Goal: Communication & Community: Answer question/provide support

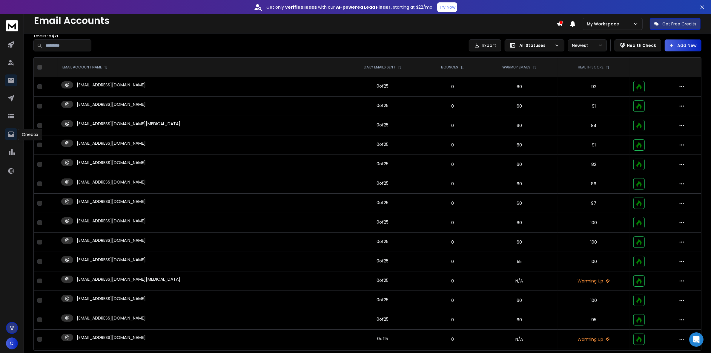
click at [9, 133] on icon at bounding box center [10, 134] width 7 height 7
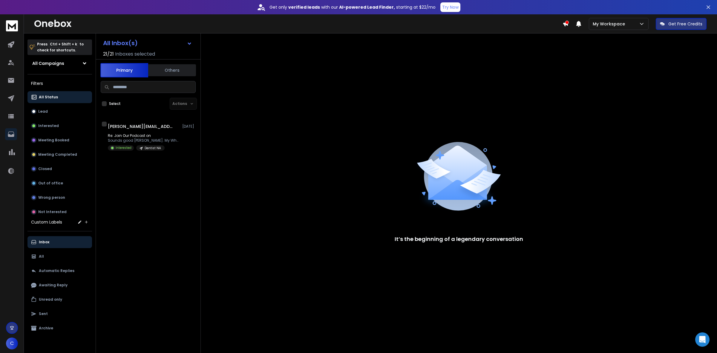
click at [162, 67] on button "Others" at bounding box center [172, 70] width 48 height 13
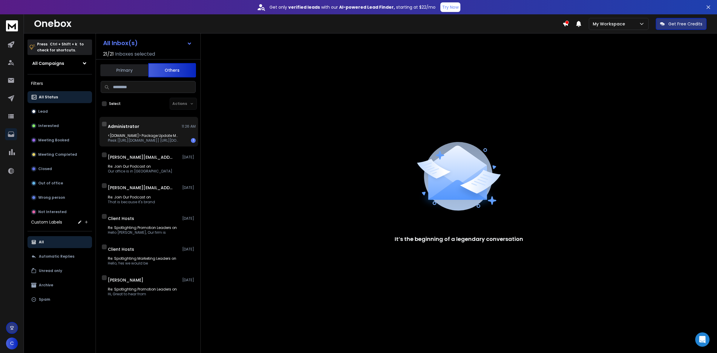
click at [106, 123] on button "button" at bounding box center [104, 124] width 5 height 5
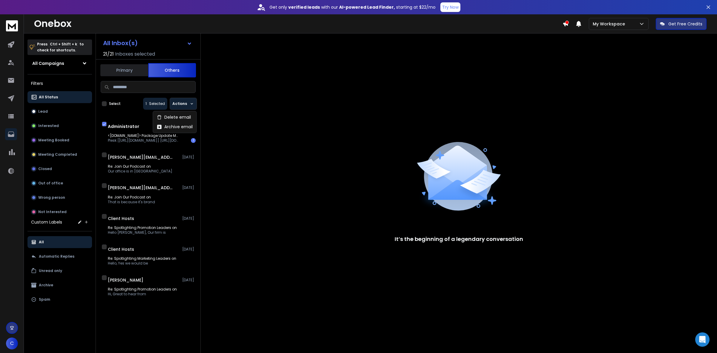
click at [181, 105] on p "Actions" at bounding box center [179, 103] width 15 height 5
click at [183, 126] on div "Archive email" at bounding box center [175, 127] width 36 height 6
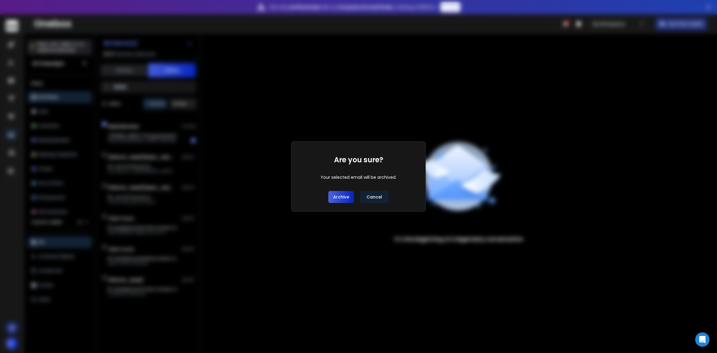
click at [338, 197] on p "archive" at bounding box center [341, 197] width 16 height 6
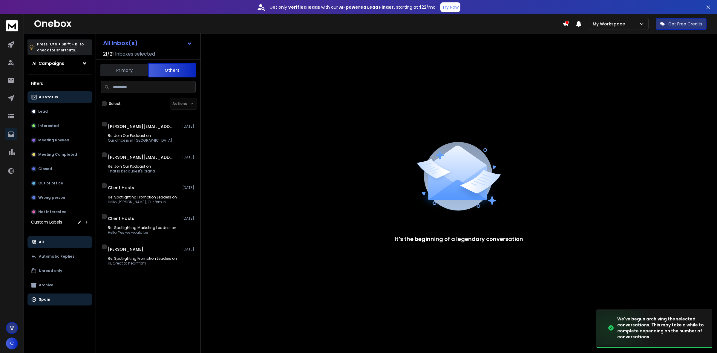
click at [39, 301] on p "Spam" at bounding box center [44, 299] width 11 height 5
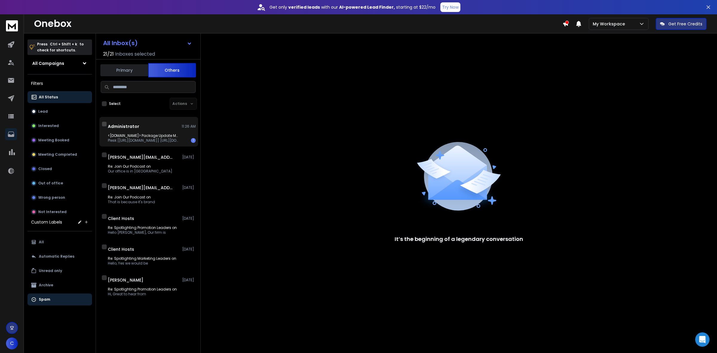
click at [105, 124] on button "button" at bounding box center [104, 124] width 5 height 5
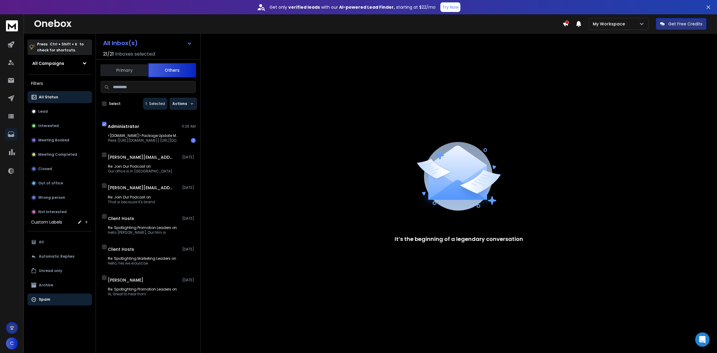
click at [175, 105] on p "Actions" at bounding box center [179, 103] width 15 height 5
click at [177, 128] on div "Archive email" at bounding box center [175, 127] width 36 height 6
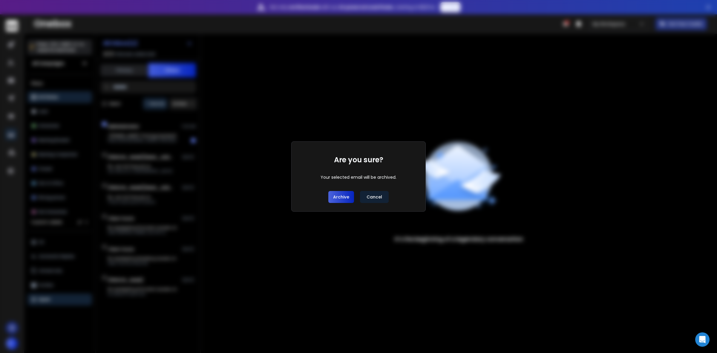
click at [338, 201] on button "archive" at bounding box center [341, 197] width 26 height 12
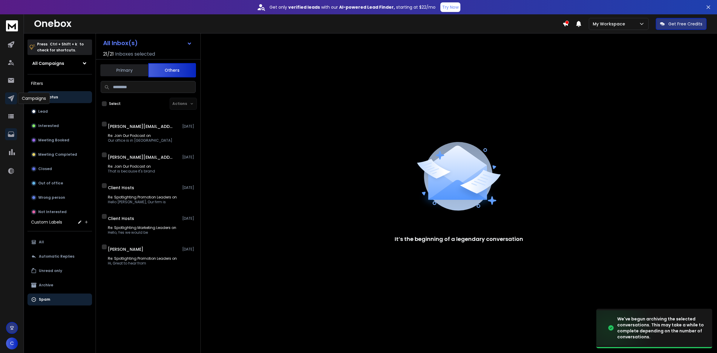
click at [11, 99] on icon at bounding box center [10, 98] width 7 height 7
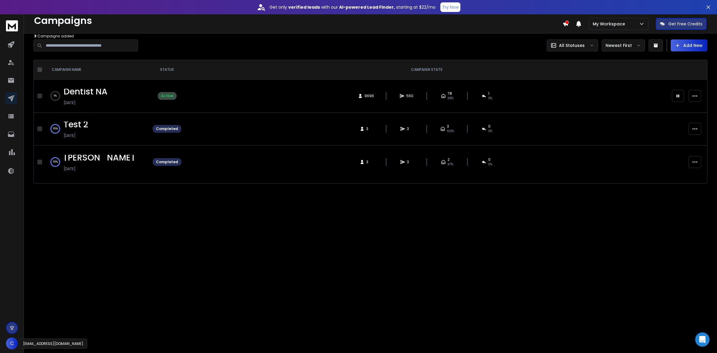
click at [10, 347] on span "C" at bounding box center [12, 343] width 12 height 12
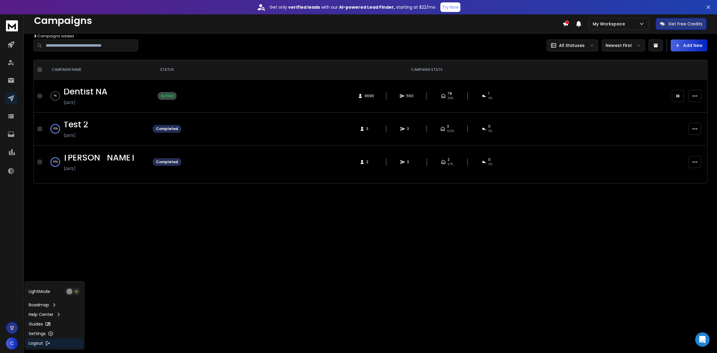
click at [31, 343] on p "Logout" at bounding box center [36, 343] width 14 height 6
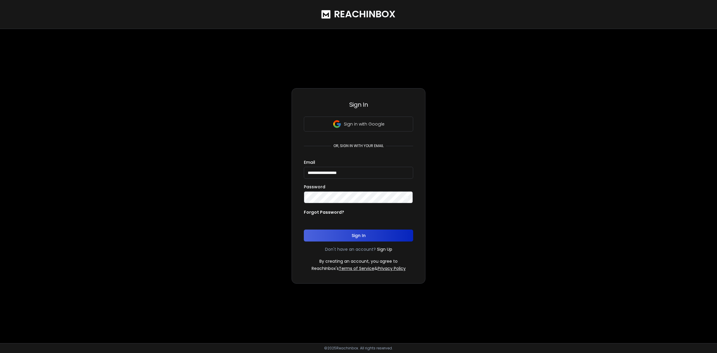
click at [331, 171] on input "**********" at bounding box center [358, 173] width 109 height 12
type input "**********"
click at [338, 234] on button "Sign In" at bounding box center [358, 235] width 109 height 12
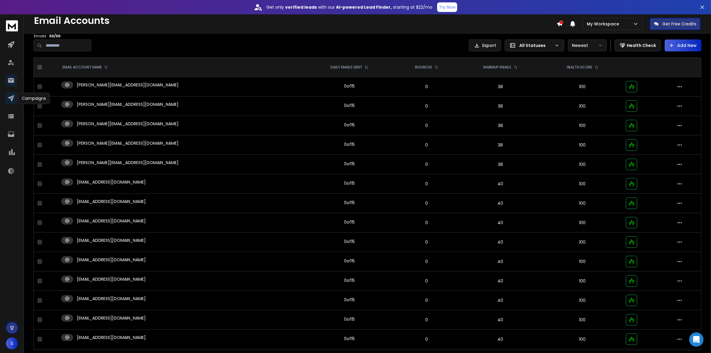
click at [13, 98] on icon at bounding box center [10, 98] width 7 height 7
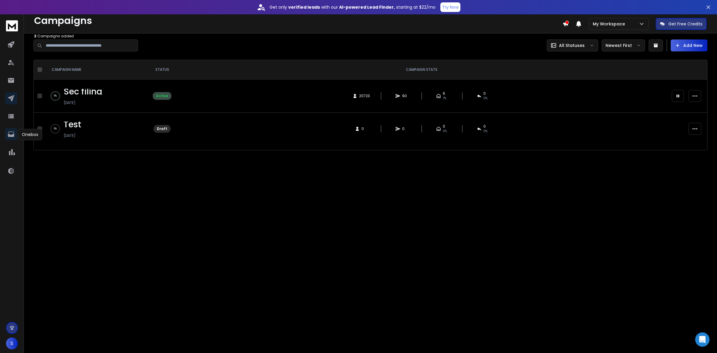
click at [11, 130] on link at bounding box center [11, 134] width 12 height 12
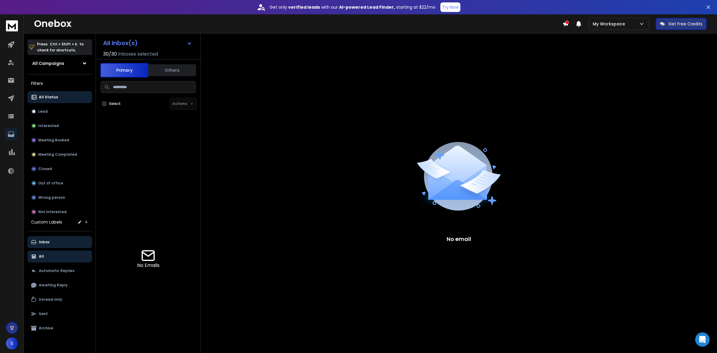
click at [52, 252] on button "All" at bounding box center [59, 256] width 65 height 12
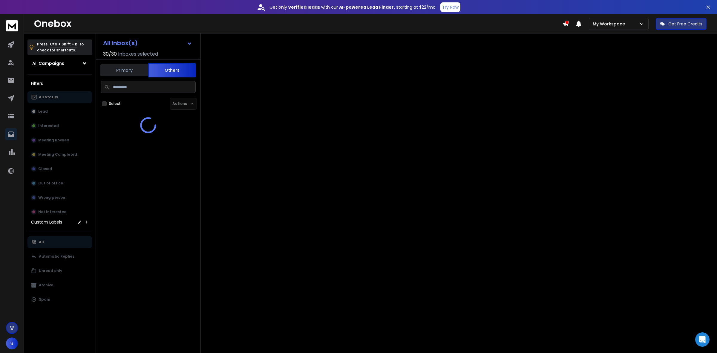
click at [172, 71] on button "Others" at bounding box center [172, 70] width 48 height 14
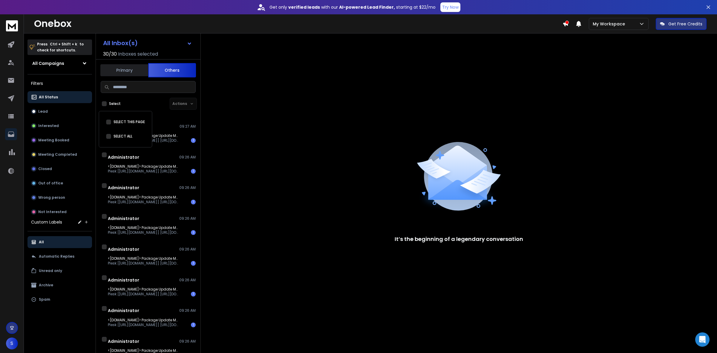
click at [103, 105] on button "SELECT THIS PAGE" at bounding box center [104, 103] width 5 height 5
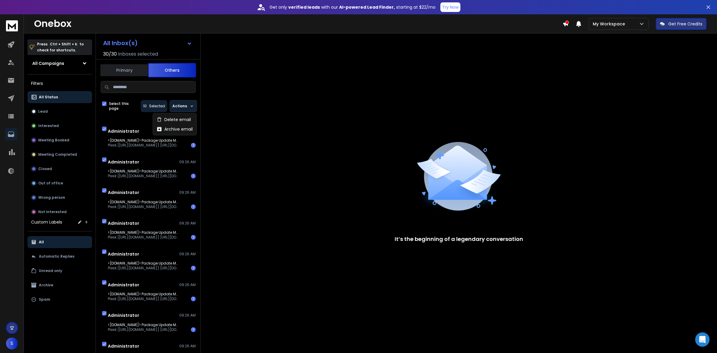
click at [183, 110] on button "Actions" at bounding box center [183, 106] width 27 height 12
click at [184, 133] on div "Archive email" at bounding box center [174, 129] width 41 height 10
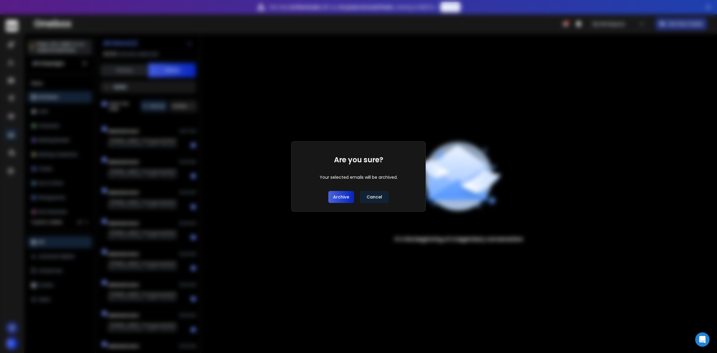
click at [345, 201] on button "archive" at bounding box center [341, 197] width 26 height 12
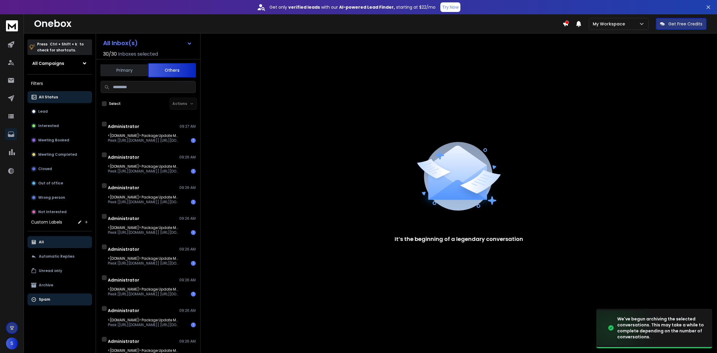
click at [39, 301] on p "Spam" at bounding box center [44, 299] width 11 height 5
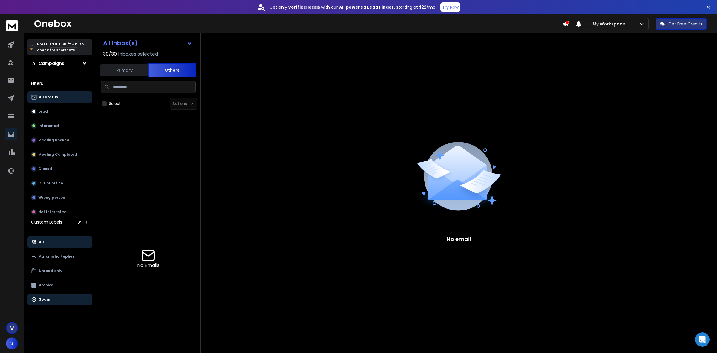
click at [46, 239] on button "All" at bounding box center [59, 242] width 65 height 12
click at [129, 68] on button "Primary" at bounding box center [124, 70] width 48 height 13
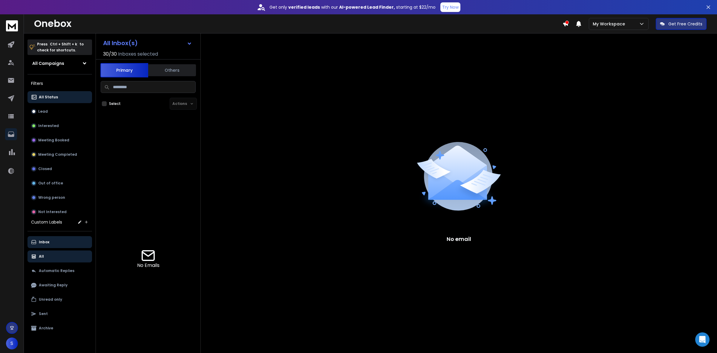
click at [51, 262] on button "All" at bounding box center [59, 256] width 65 height 12
click at [52, 326] on p "Archive" at bounding box center [46, 328] width 14 height 5
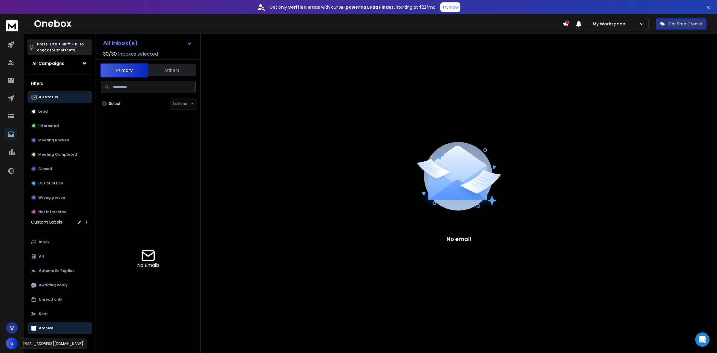
click at [8, 343] on span "S" at bounding box center [12, 343] width 12 height 12
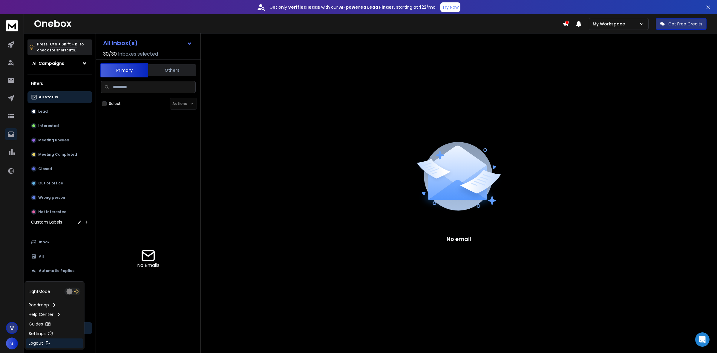
click at [29, 344] on p "Logout" at bounding box center [36, 343] width 14 height 6
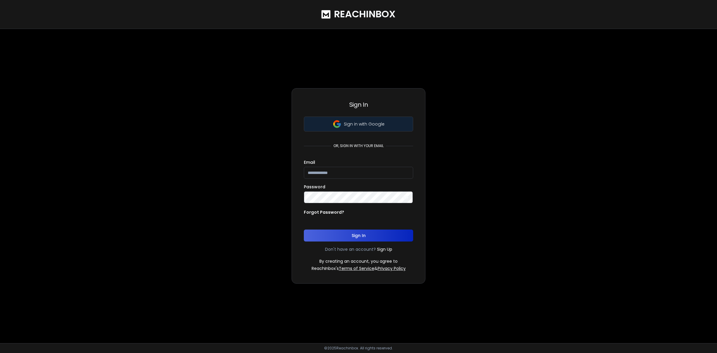
type input "**********"
click at [351, 125] on p "Sign in with Google" at bounding box center [364, 124] width 41 height 6
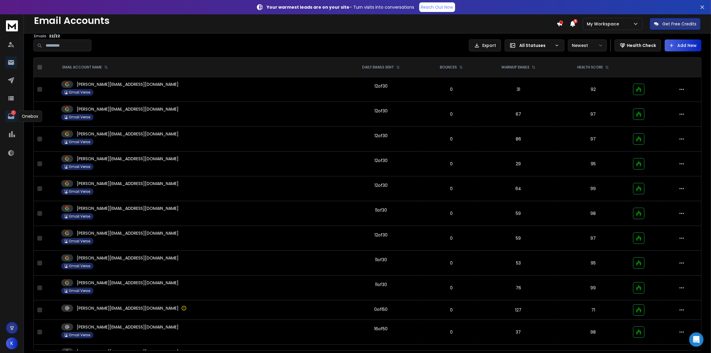
click at [14, 117] on icon at bounding box center [10, 116] width 7 height 7
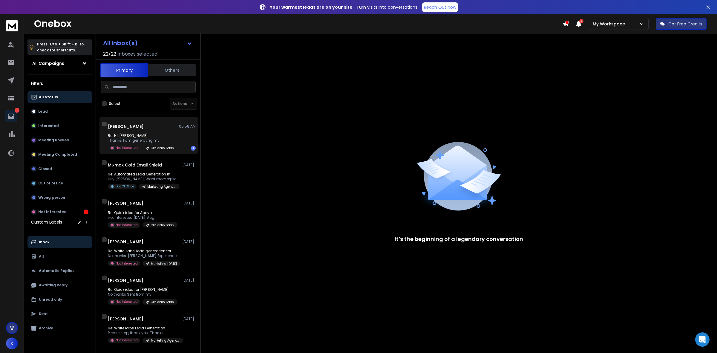
click at [131, 138] on p "Thanks. I am generating my" at bounding box center [143, 140] width 70 height 5
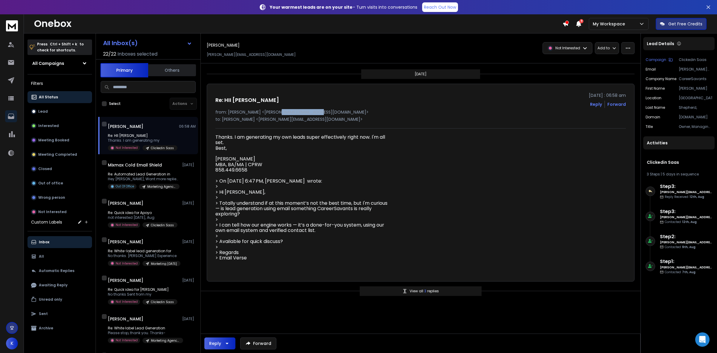
drag, startPoint x: 276, startPoint y: 111, endPoint x: 316, endPoint y: 111, distance: 40.3
click at [316, 111] on p "from: [PERSON_NAME] <[PERSON_NAME][EMAIL_ADDRESS][DOMAIN_NAME]>" at bounding box center [420, 112] width 410 height 6
click at [216, 347] on button "Reply" at bounding box center [219, 343] width 31 height 12
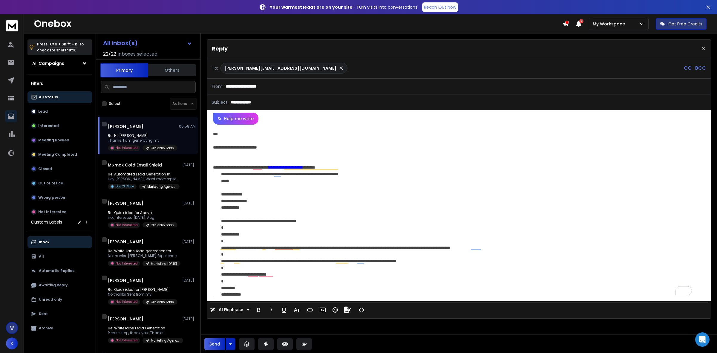
click at [211, 348] on button "Send" at bounding box center [214, 344] width 21 height 12
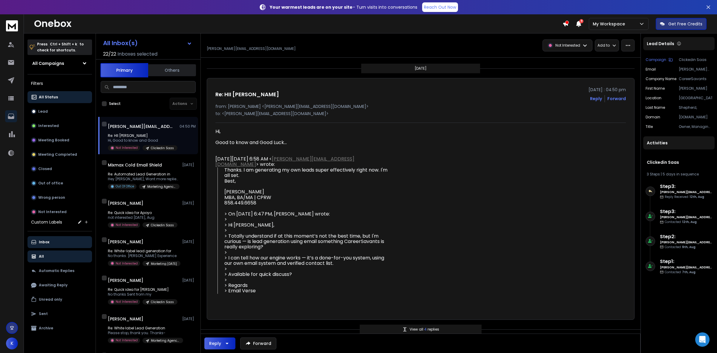
click at [45, 253] on button "All" at bounding box center [59, 256] width 65 height 12
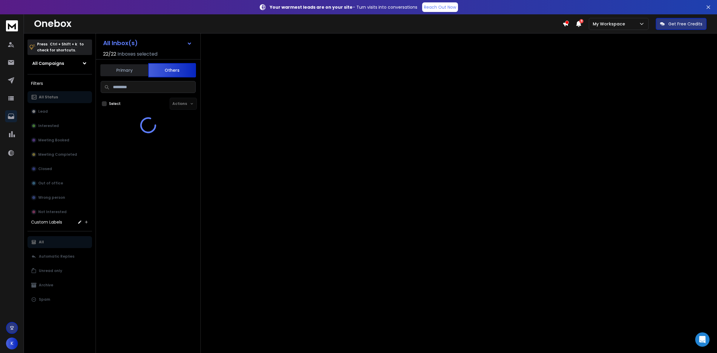
click at [175, 67] on button "Others" at bounding box center [172, 70] width 48 height 14
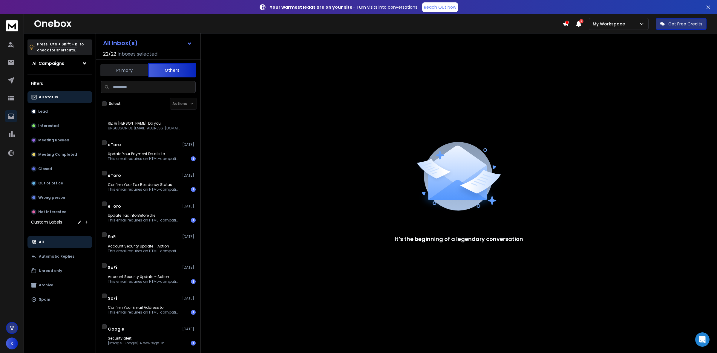
scroll to position [75, 0]
click at [44, 302] on div "Spam" at bounding box center [40, 299] width 19 height 7
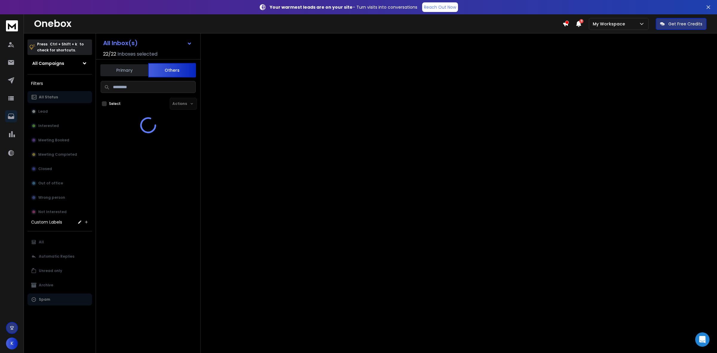
scroll to position [0, 0]
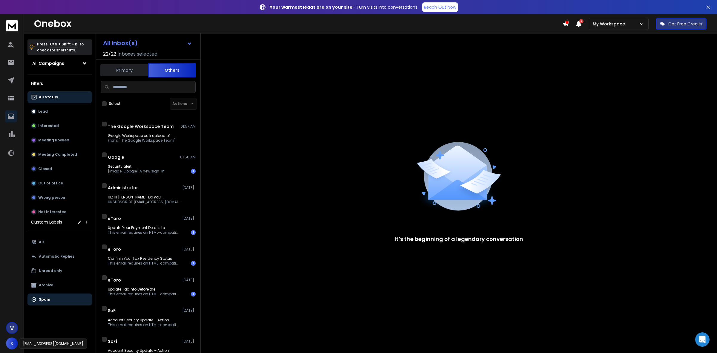
click at [13, 341] on span "K" at bounding box center [12, 343] width 12 height 12
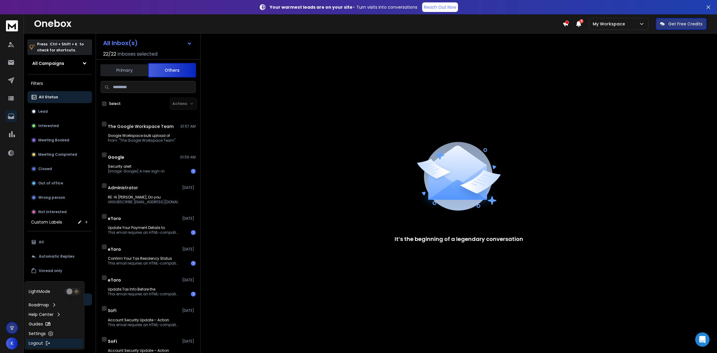
click at [33, 342] on p "Logout" at bounding box center [36, 343] width 14 height 6
